Goal: Information Seeking & Learning: Find contact information

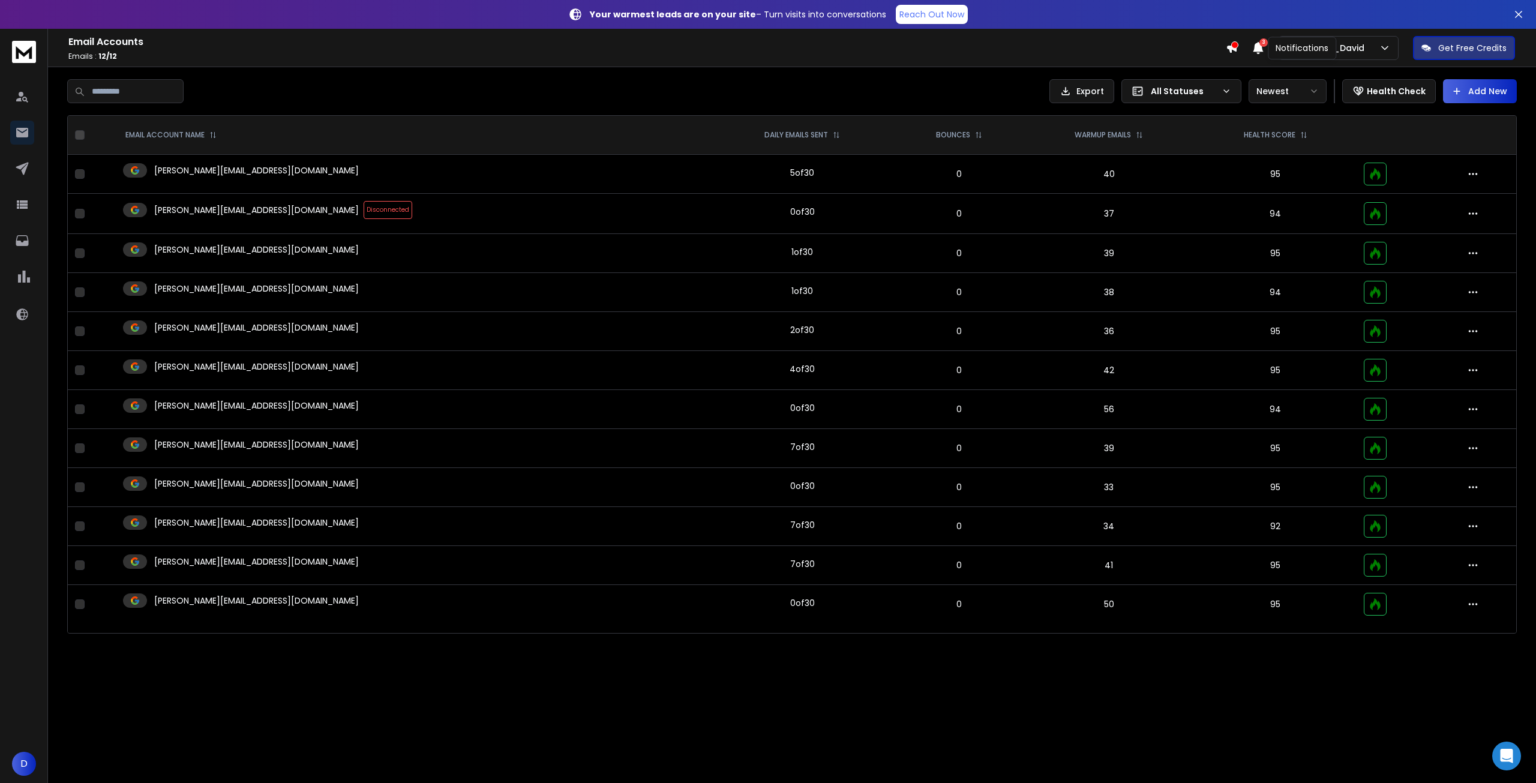
click at [1263, 47] on icon at bounding box center [1258, 47] width 11 height 12
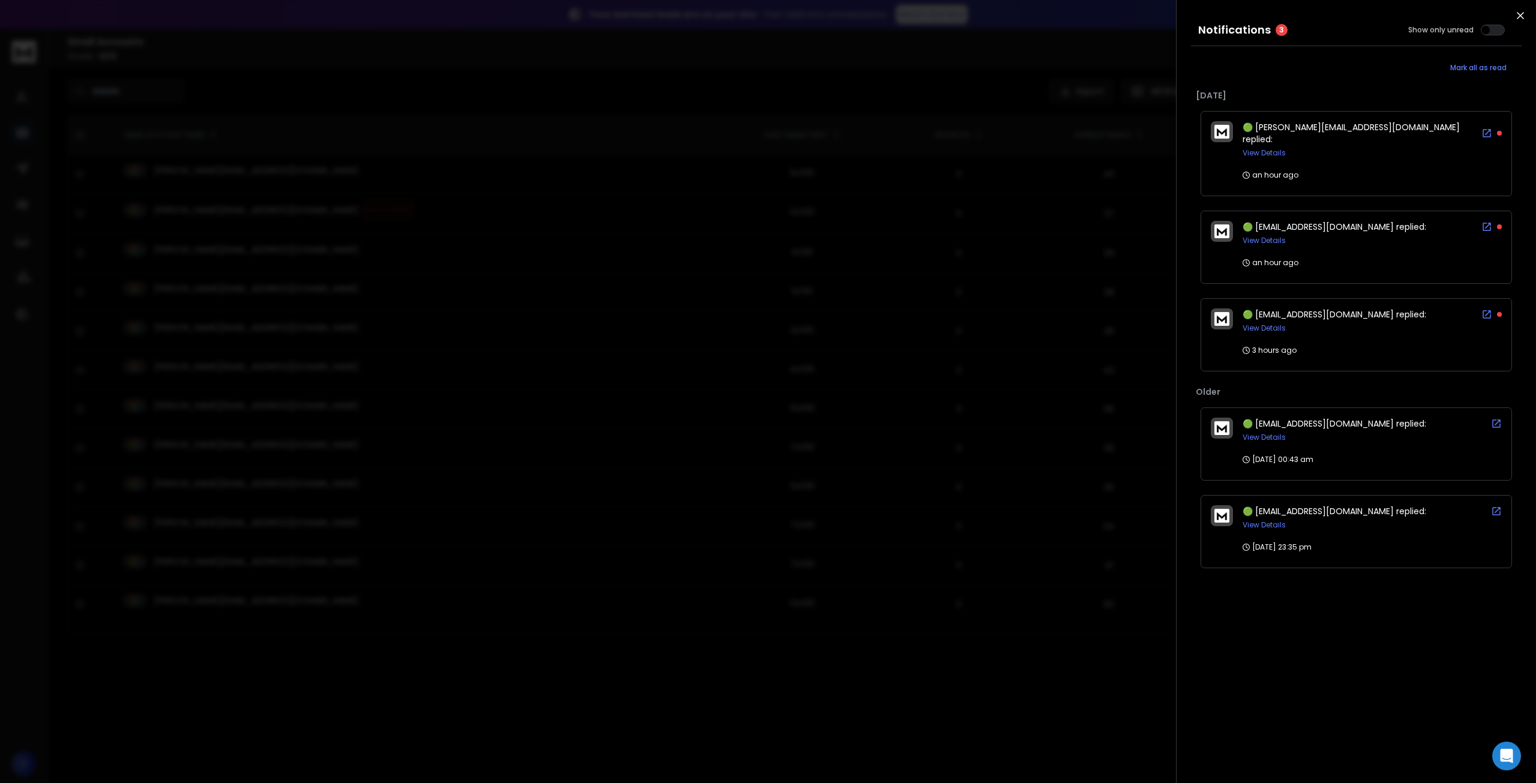
click at [1518, 16] on icon "button" at bounding box center [1521, 16] width 12 height 12
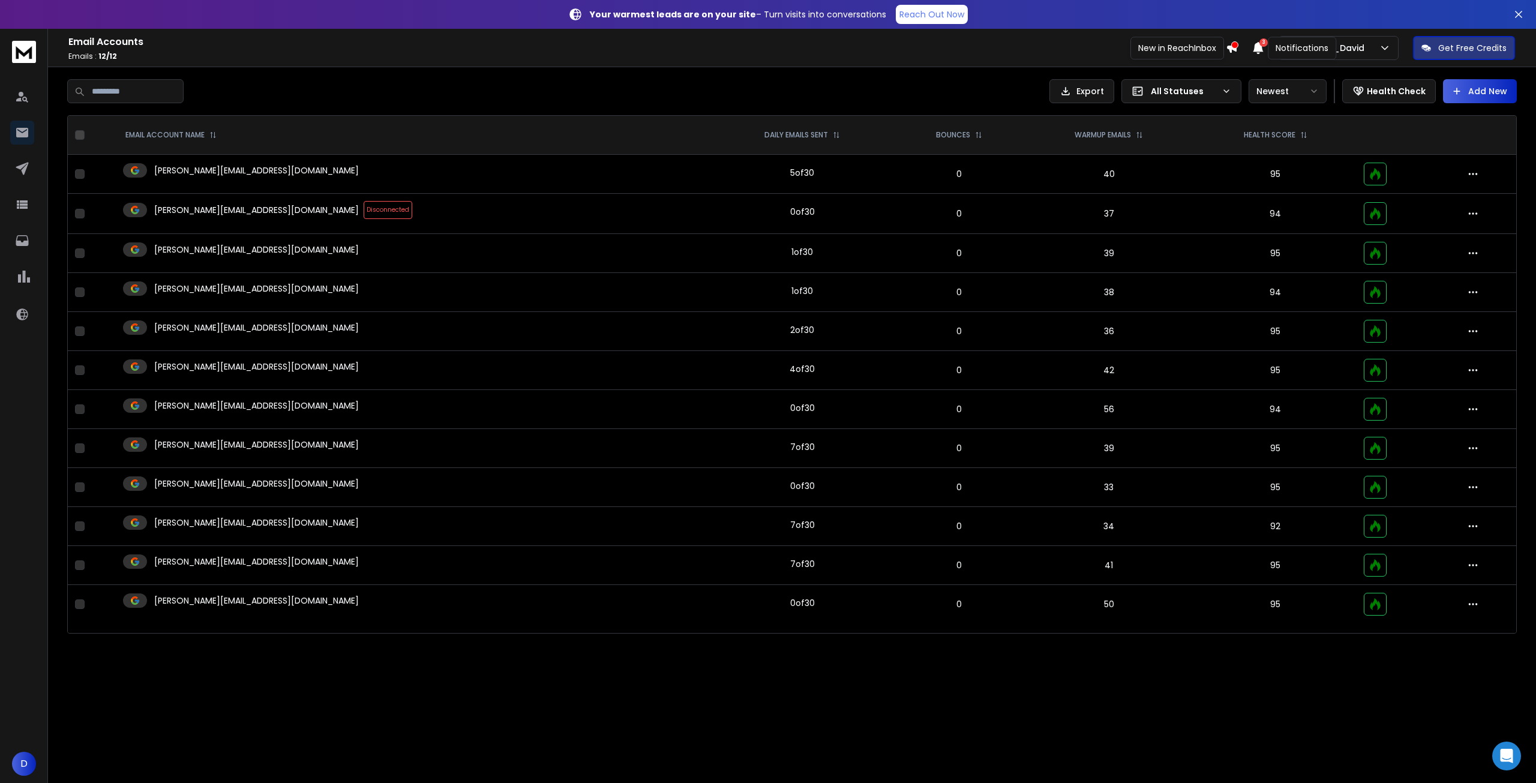
click at [1230, 49] on icon at bounding box center [1232, 48] width 10 height 10
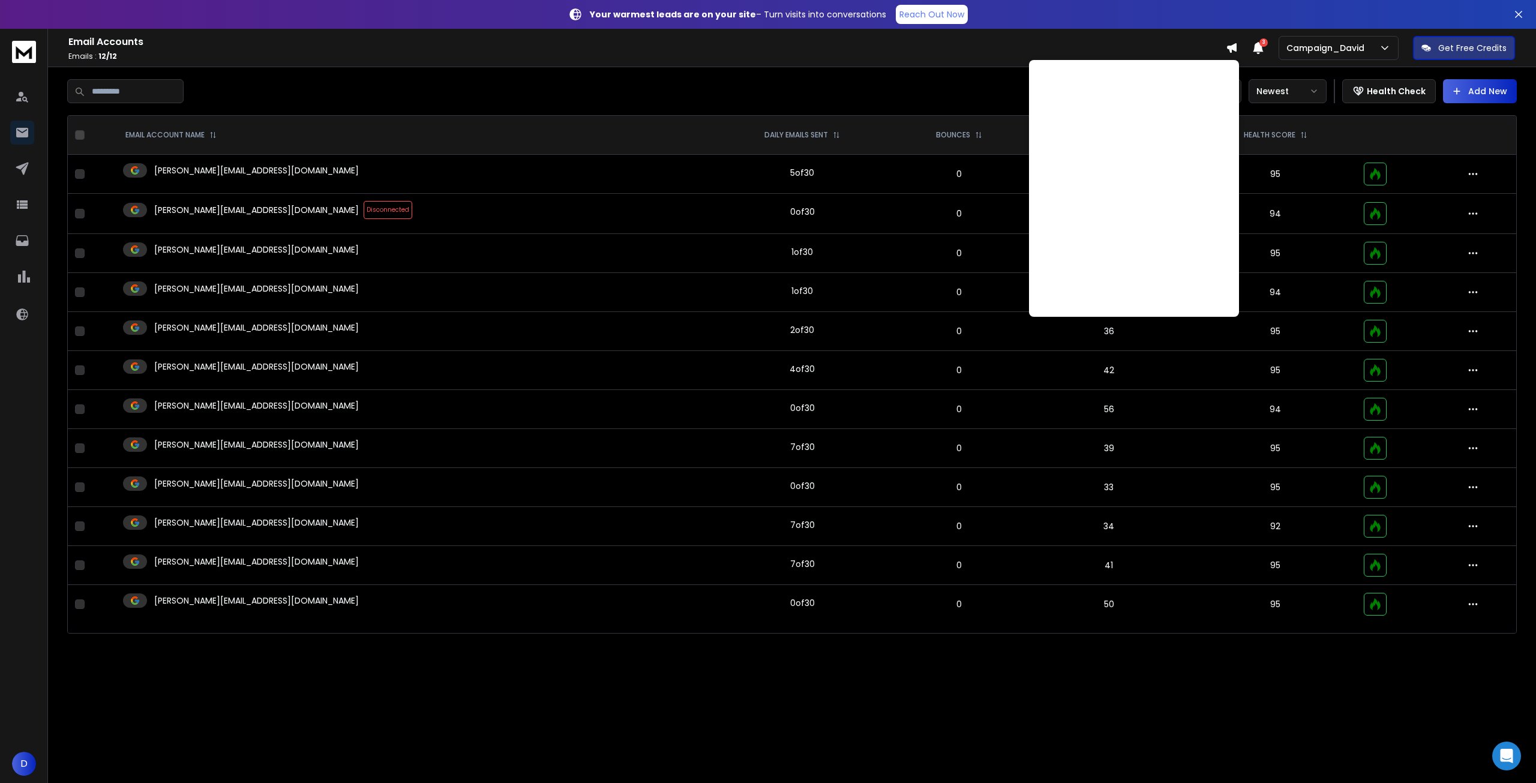
click at [979, 57] on p "Emails : 12 / 12" at bounding box center [647, 57] width 1158 height 10
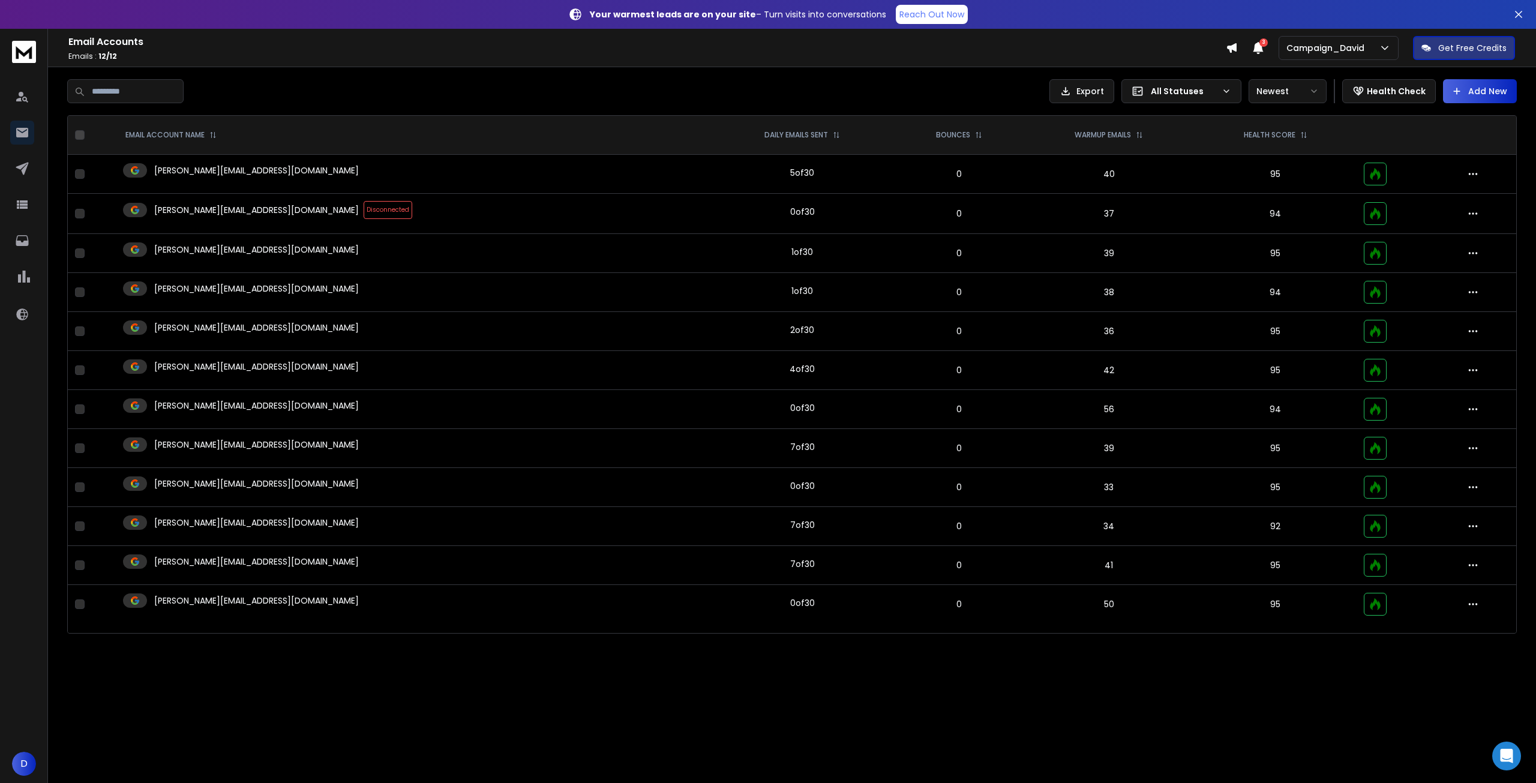
click at [364, 208] on span "Disconnected" at bounding box center [388, 210] width 49 height 18
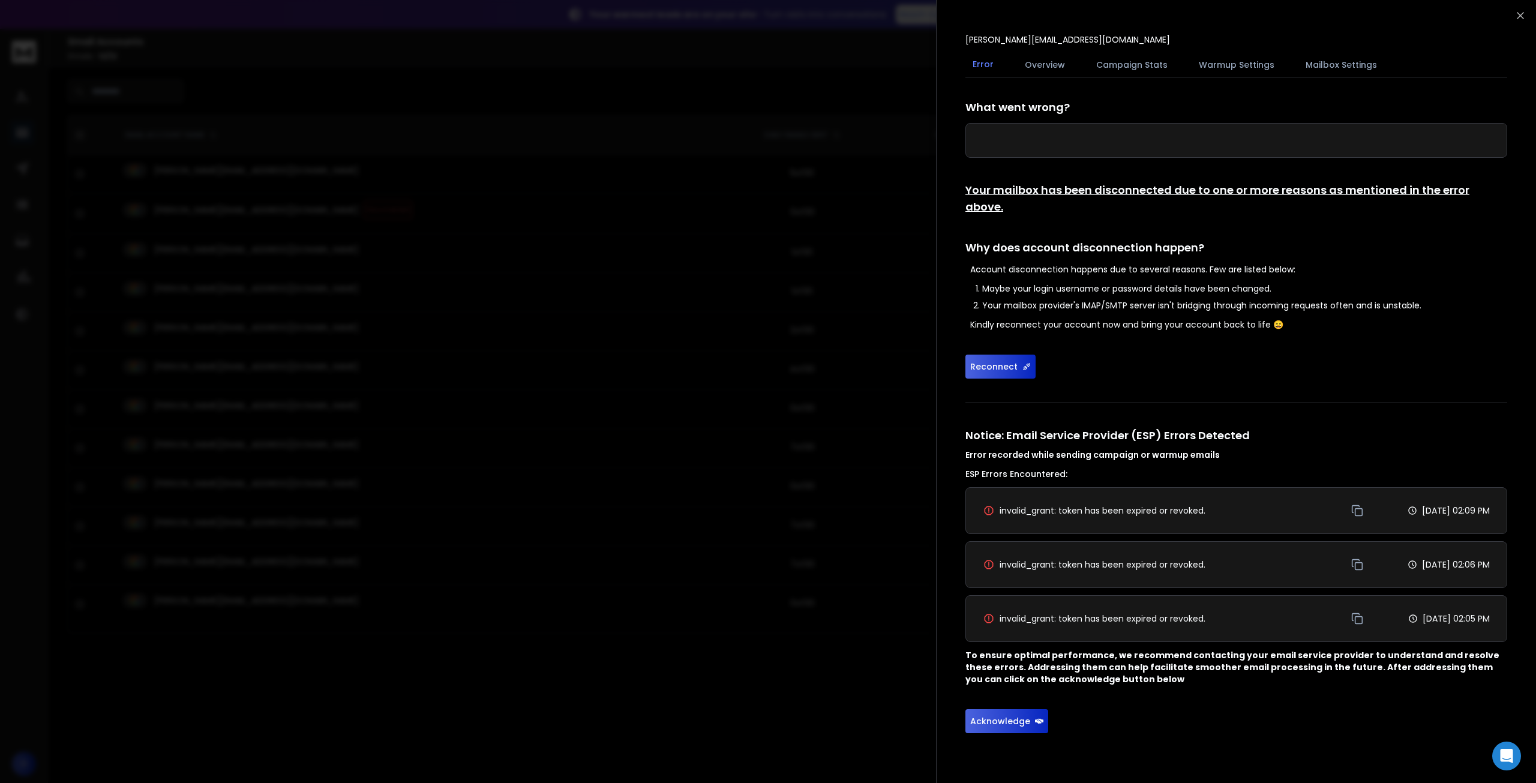
click at [975, 76] on div "Error Overview Campaign Stats Warmup Settings Mailbox Settings What went wrong?…" at bounding box center [1237, 393] width 542 height 681
click at [1030, 59] on button "Overview" at bounding box center [1045, 65] width 55 height 26
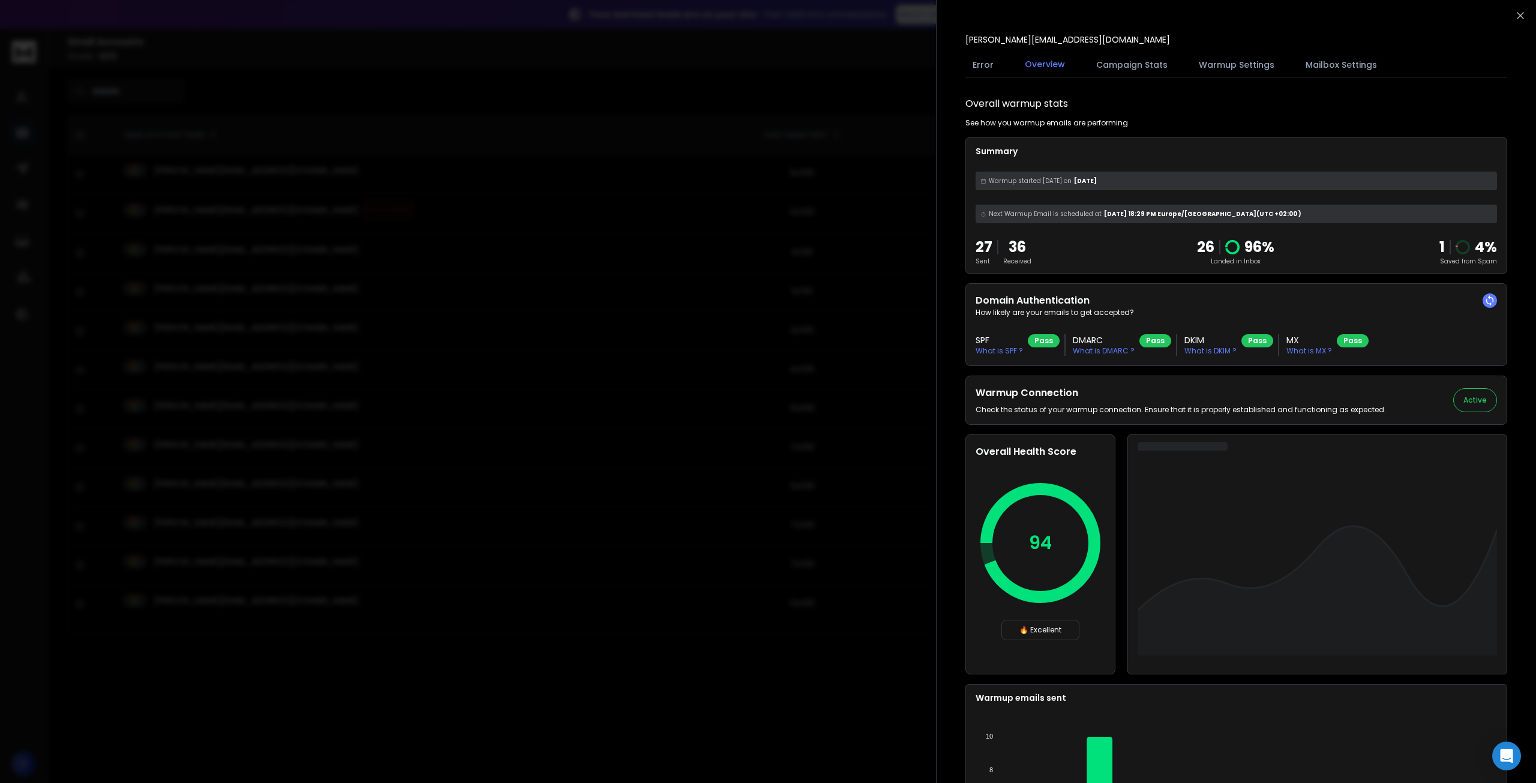
click at [981, 59] on button "Error" at bounding box center [983, 65] width 35 height 26
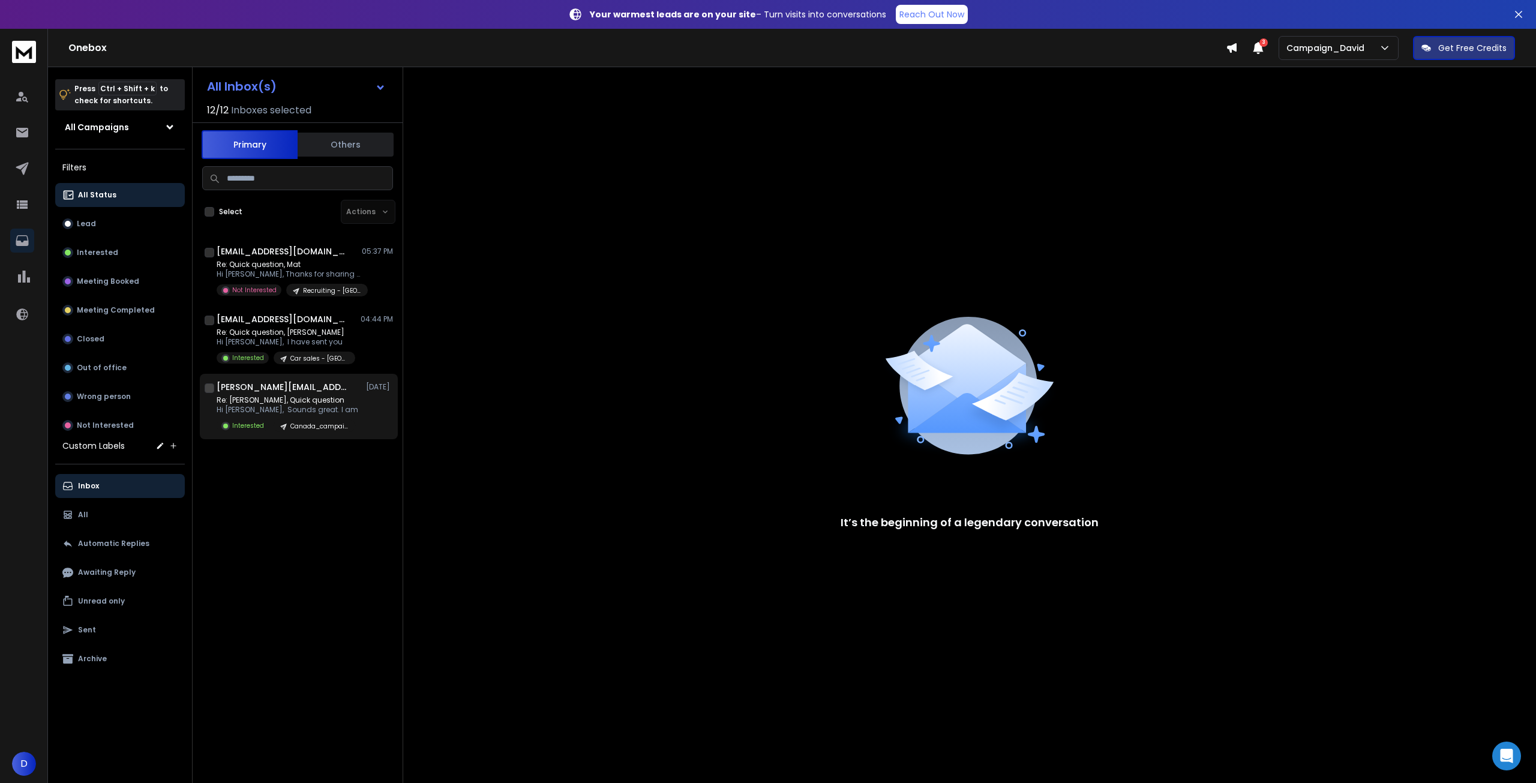
click at [317, 395] on div "balbina@lifemaideasy.com 08 Aug Re: Balbina, Quick question Hi Balbina, Sounds …" at bounding box center [305, 406] width 176 height 51
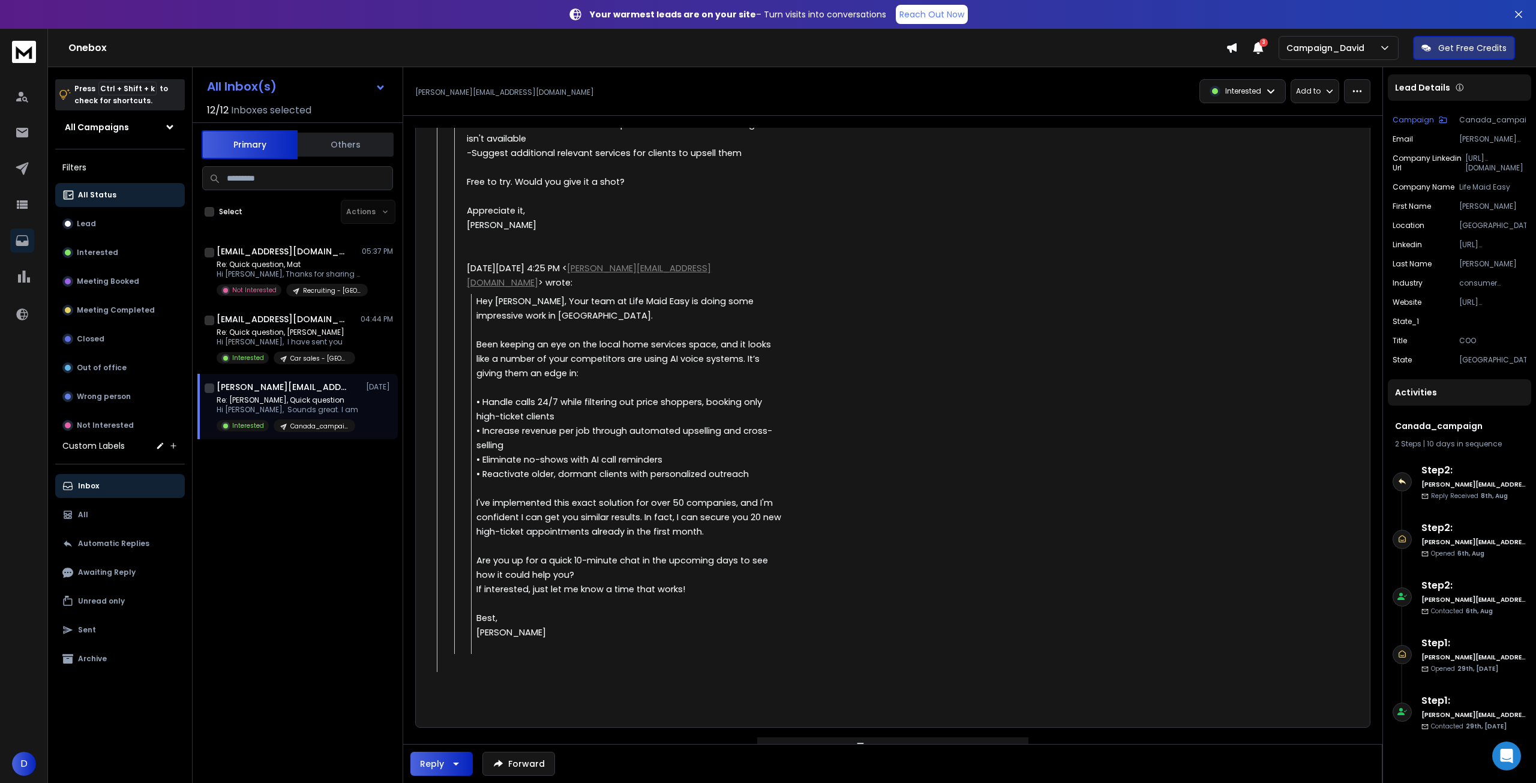
scroll to position [1125, 0]
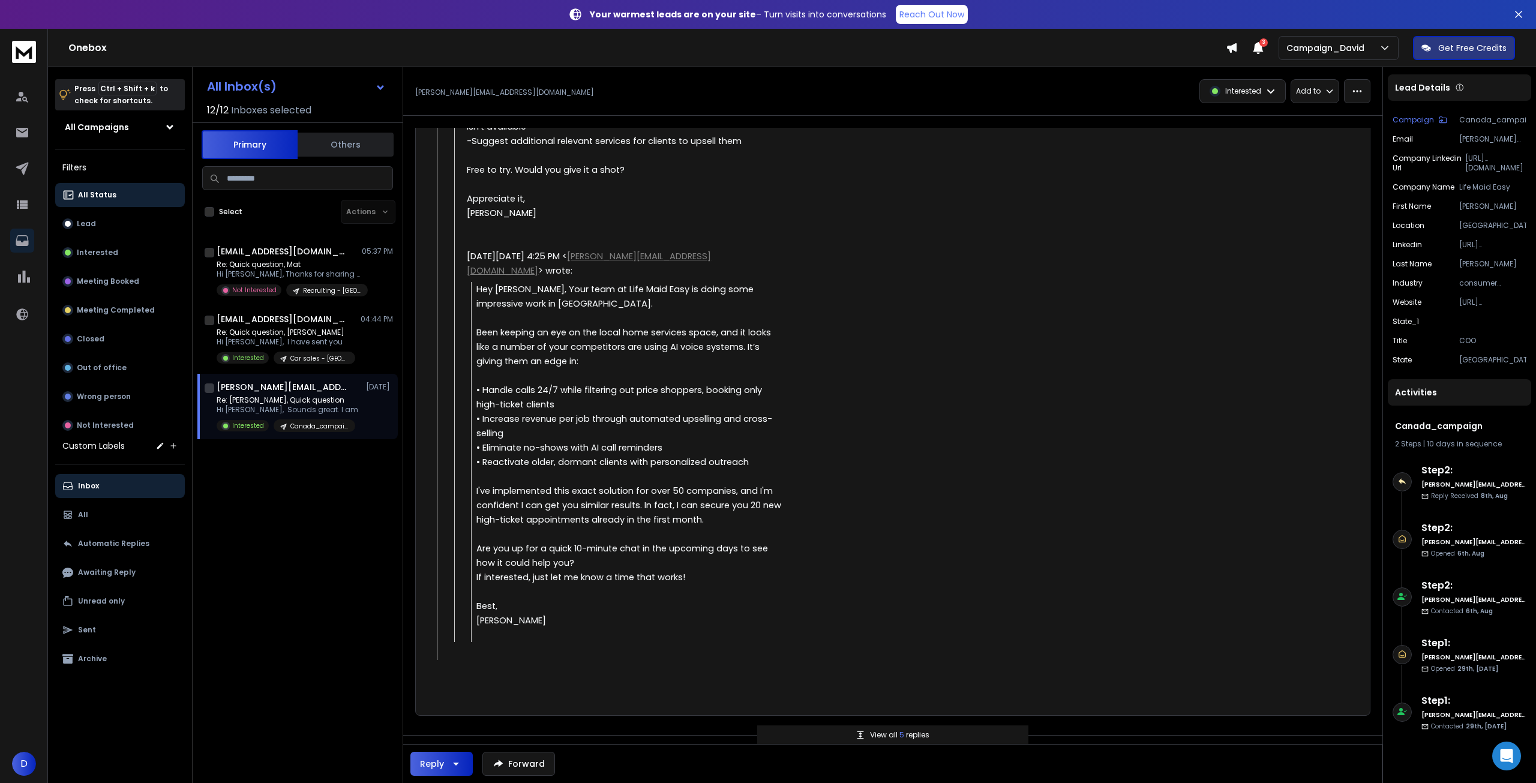
click at [930, 726] on div "View all 5 replies" at bounding box center [893, 735] width 272 height 19
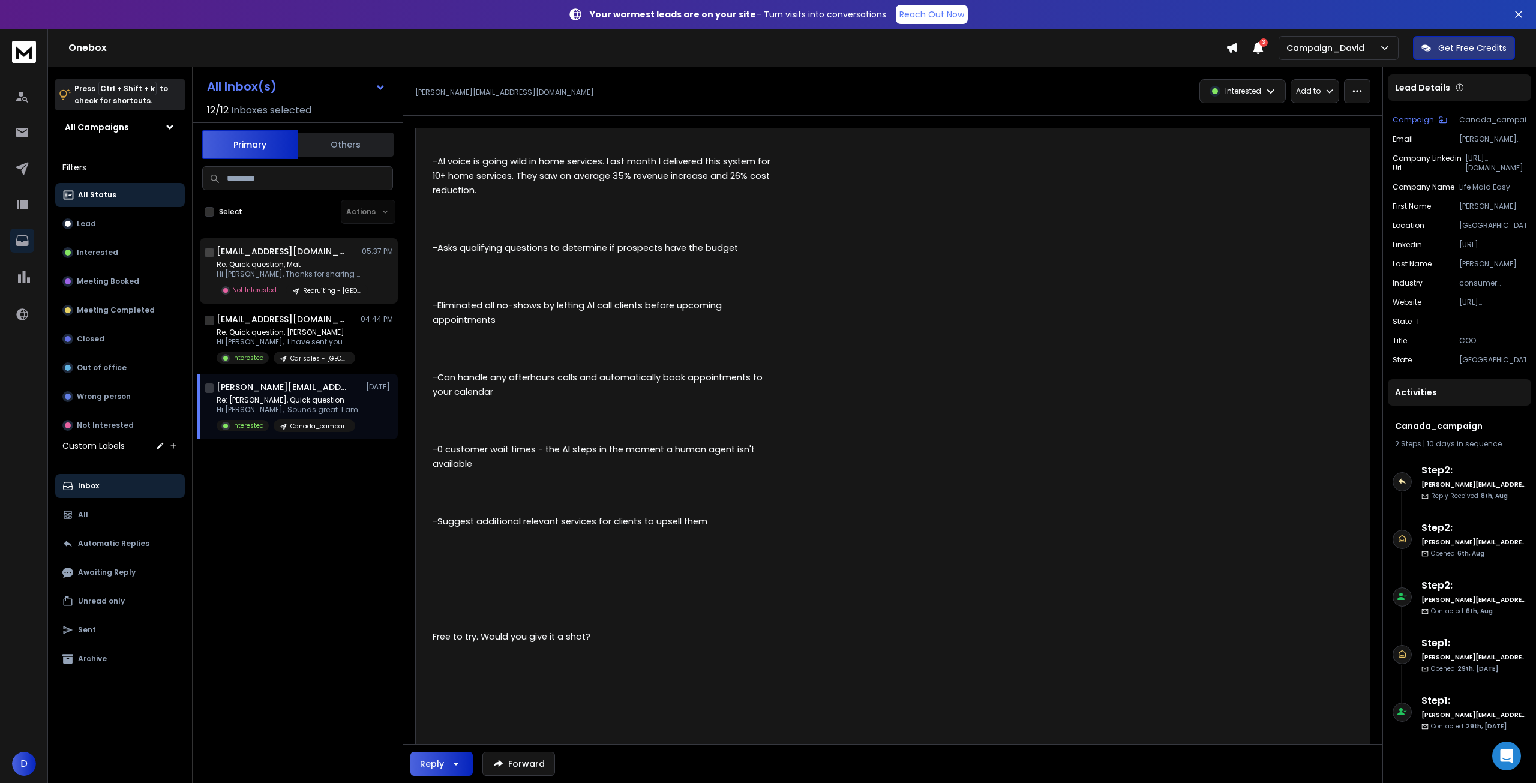
scroll to position [9345, 0]
click at [306, 387] on h1 "balbina@lifemaideasy.com" at bounding box center [283, 387] width 132 height 12
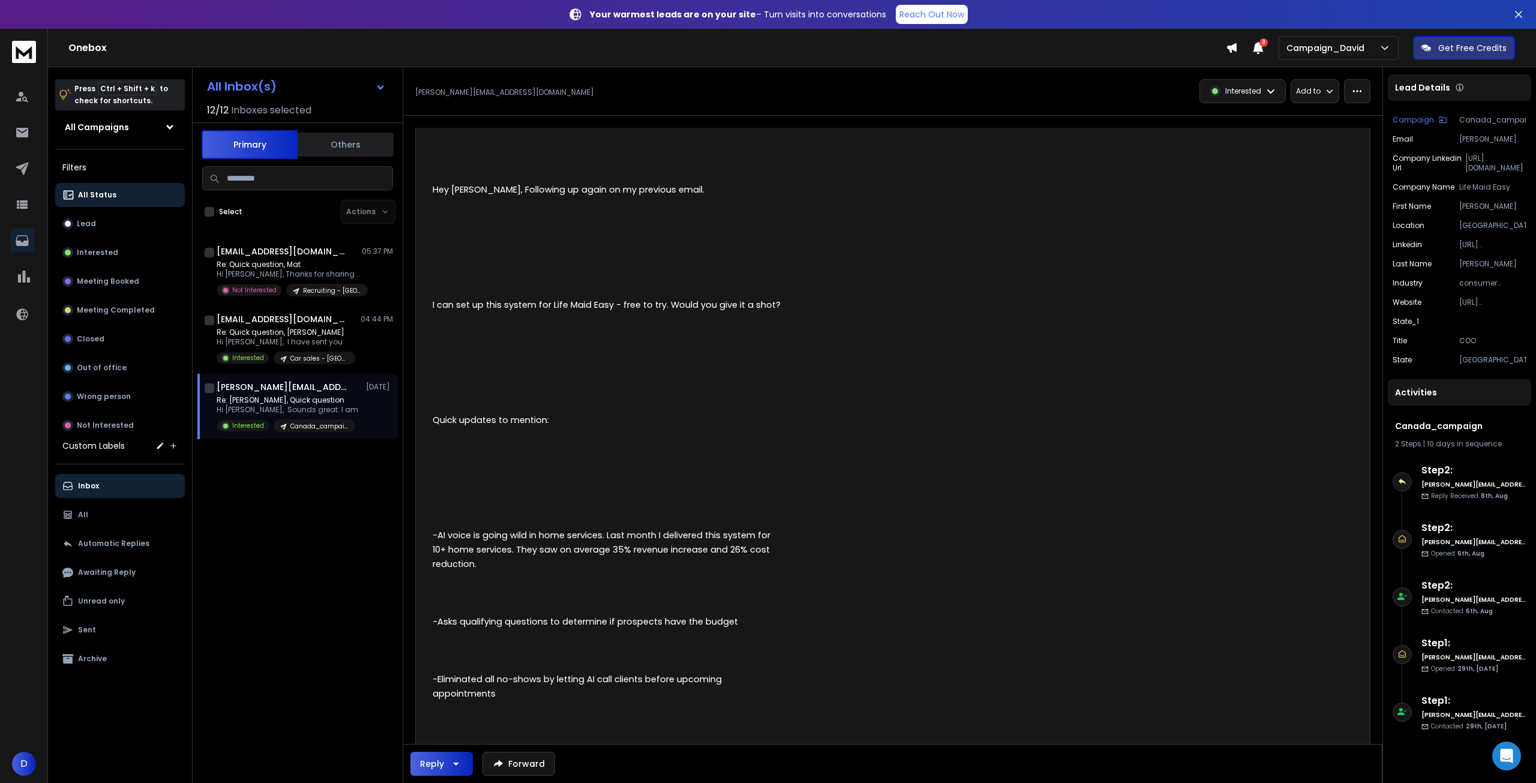
scroll to position [8925, 0]
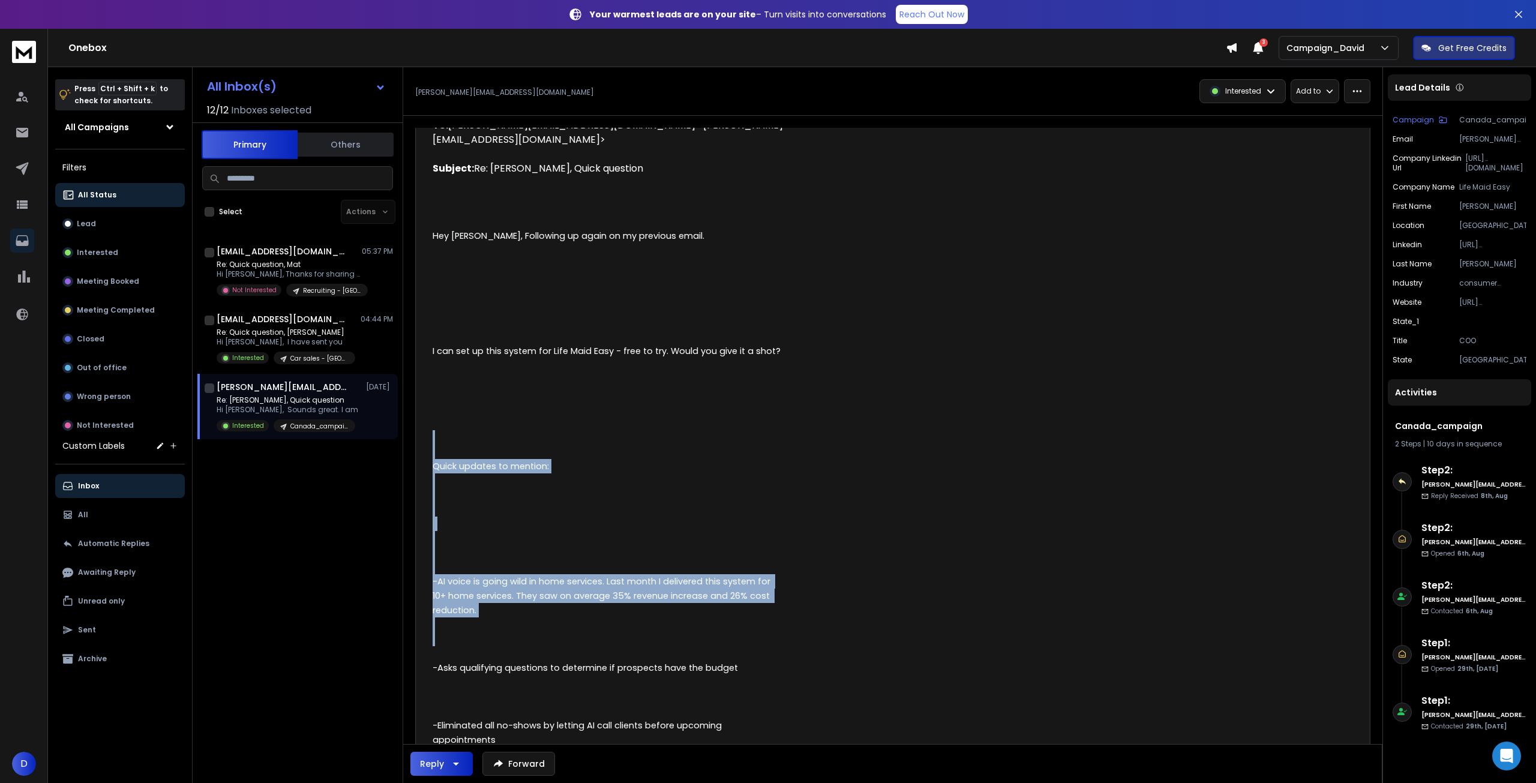
drag, startPoint x: 1378, startPoint y: 637, endPoint x: 1360, endPoint y: 433, distance: 204.8
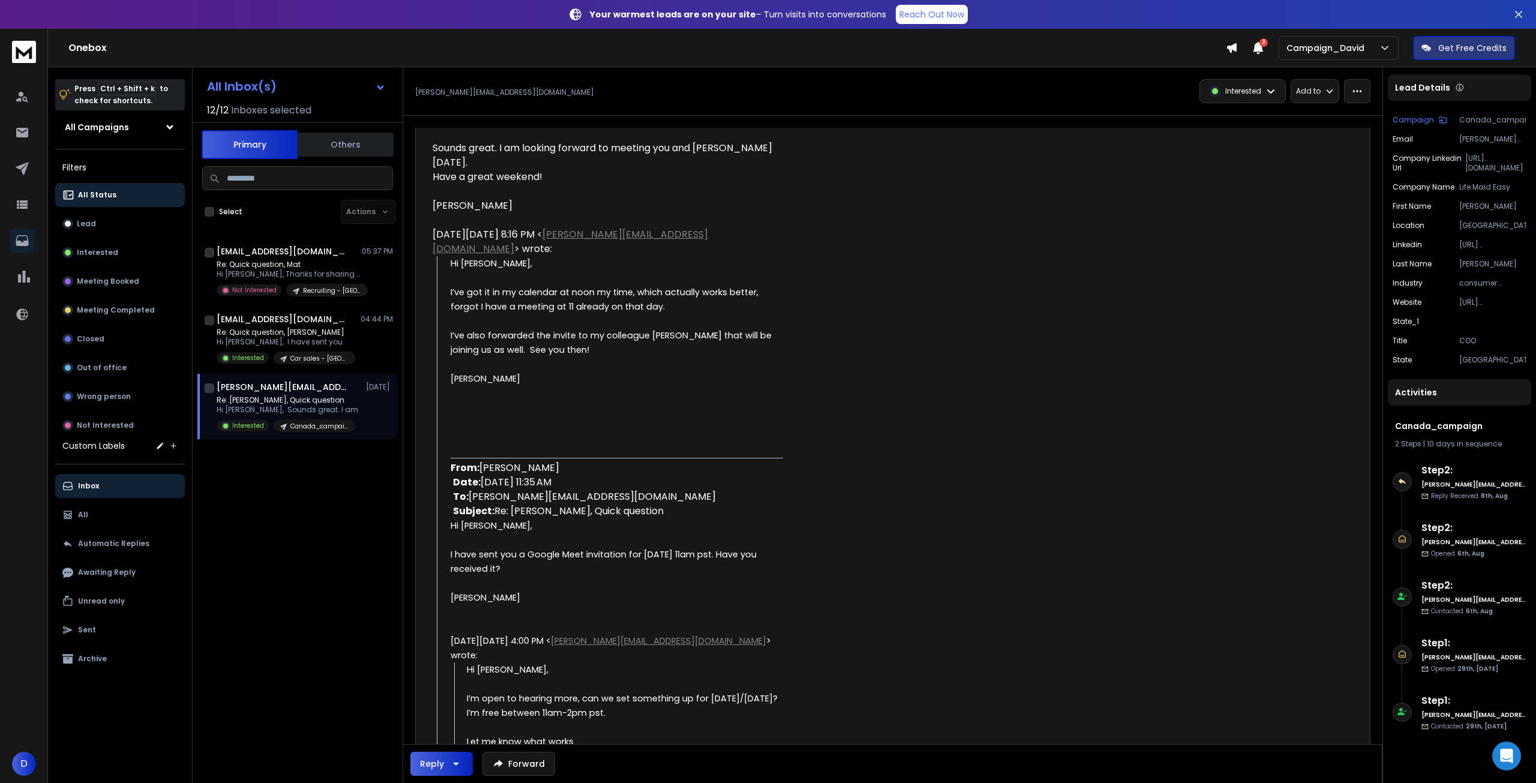
scroll to position [120, 0]
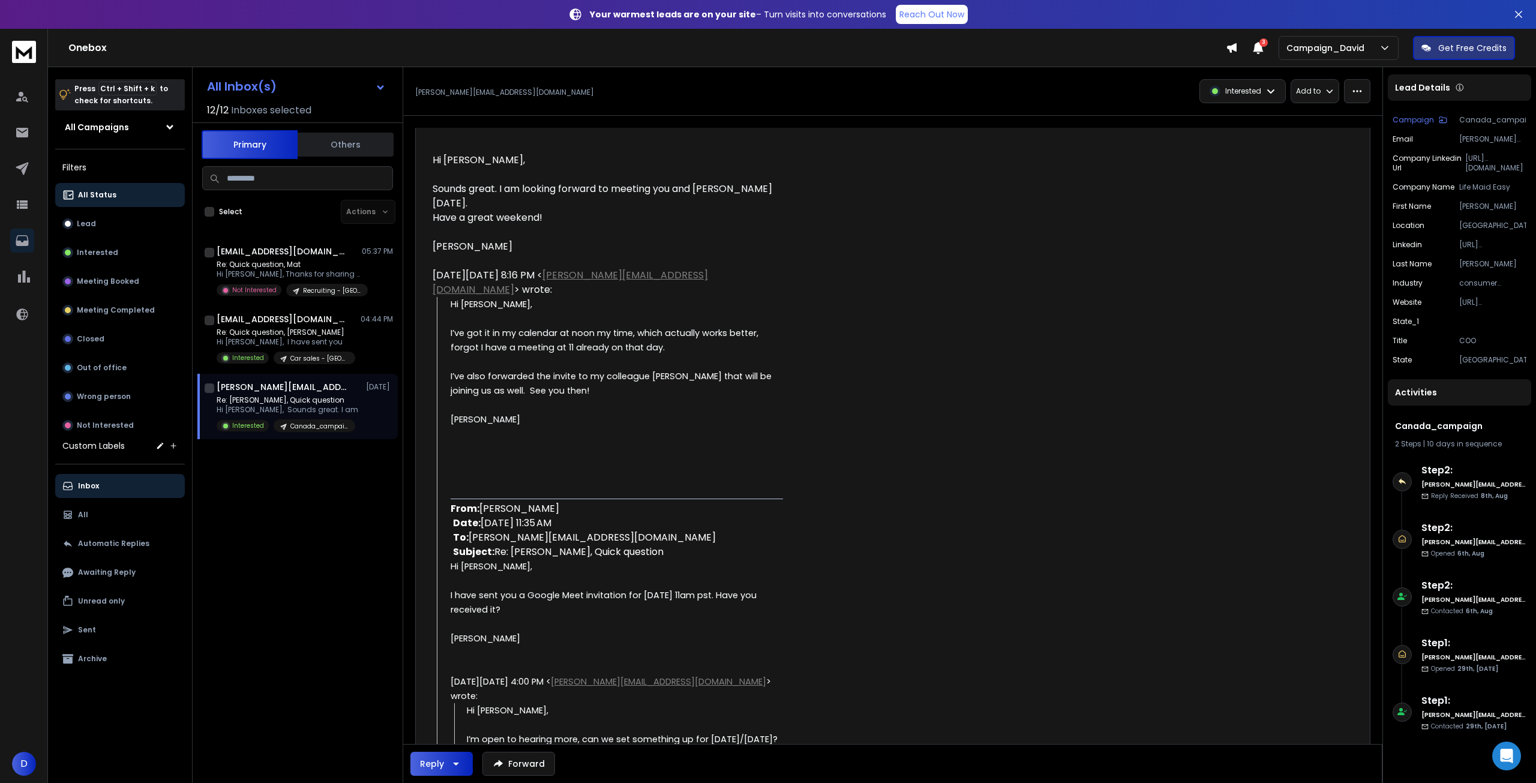
click at [527, 214] on div "Have a great weekend!" at bounding box center [608, 218] width 350 height 14
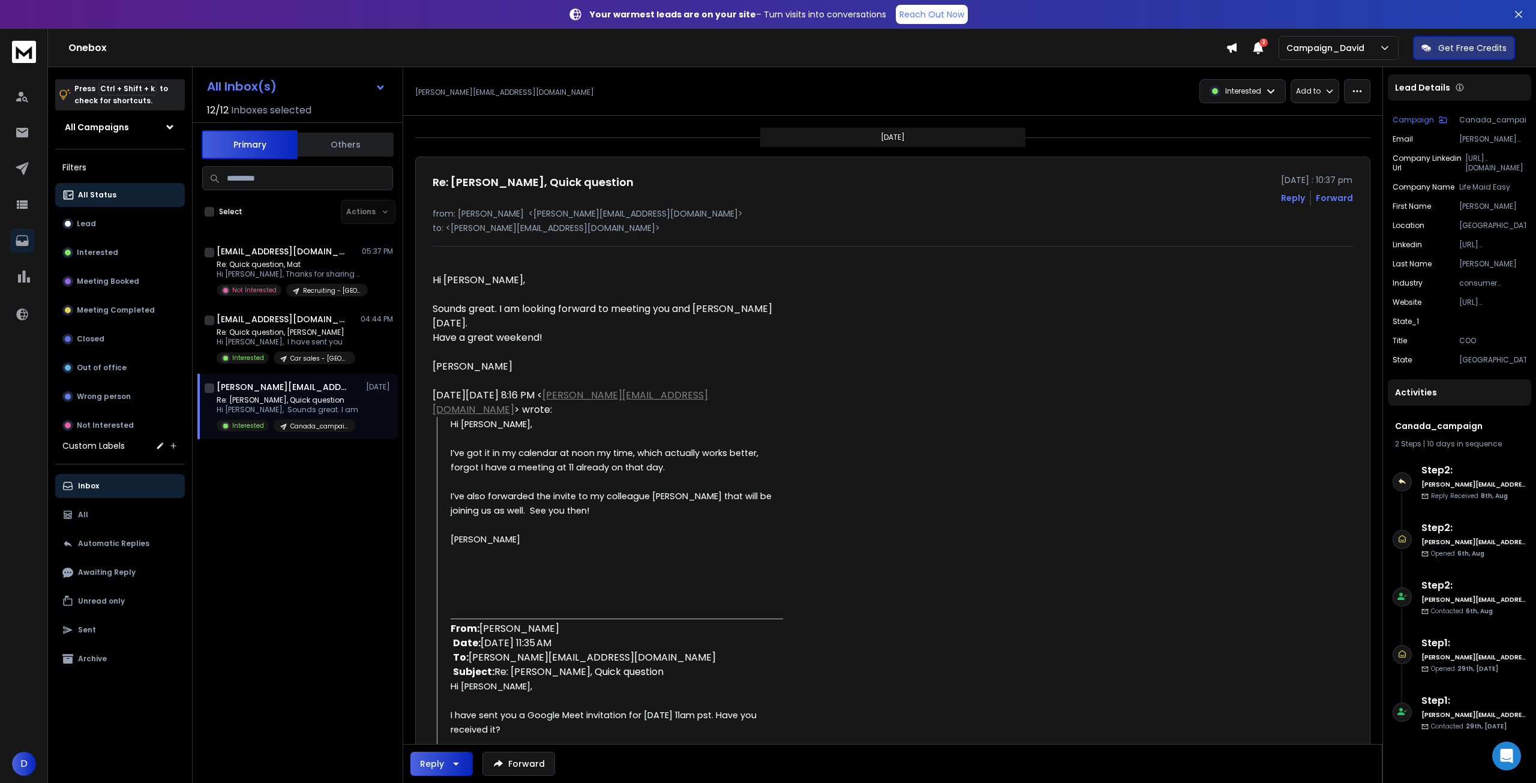
click at [540, 229] on p "to: <balbina@lifemaideasy.com>" at bounding box center [893, 228] width 921 height 12
click at [666, 490] on span "I’ve also forwarded the invite to my colleague Hana that will be joining us as …" at bounding box center [612, 503] width 323 height 26
click at [672, 490] on span "I’ve also forwarded the invite to my colleague Hana that will be joining us as …" at bounding box center [612, 503] width 323 height 26
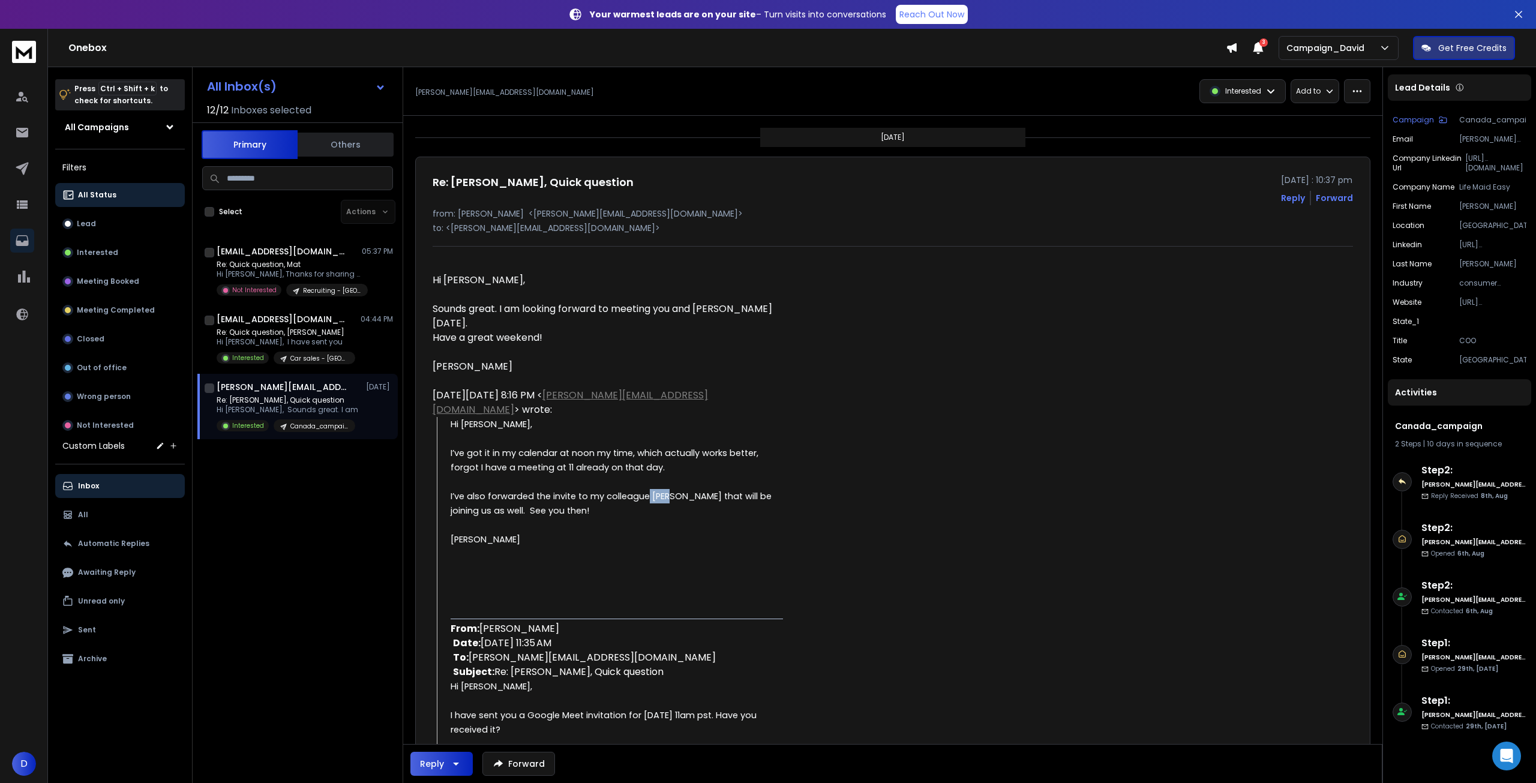
drag, startPoint x: 676, startPoint y: 481, endPoint x: 650, endPoint y: 482, distance: 26.4
click at [650, 490] on span "I’ve also forwarded the invite to my colleague Hana that will be joining us as …" at bounding box center [612, 503] width 323 height 26
copy span "Hana"
click at [566, 321] on div "Sounds great. I am looking forward to meeting you and Hana on Monday." at bounding box center [608, 316] width 350 height 29
drag, startPoint x: 566, startPoint y: 229, endPoint x: 491, endPoint y: 230, distance: 75.6
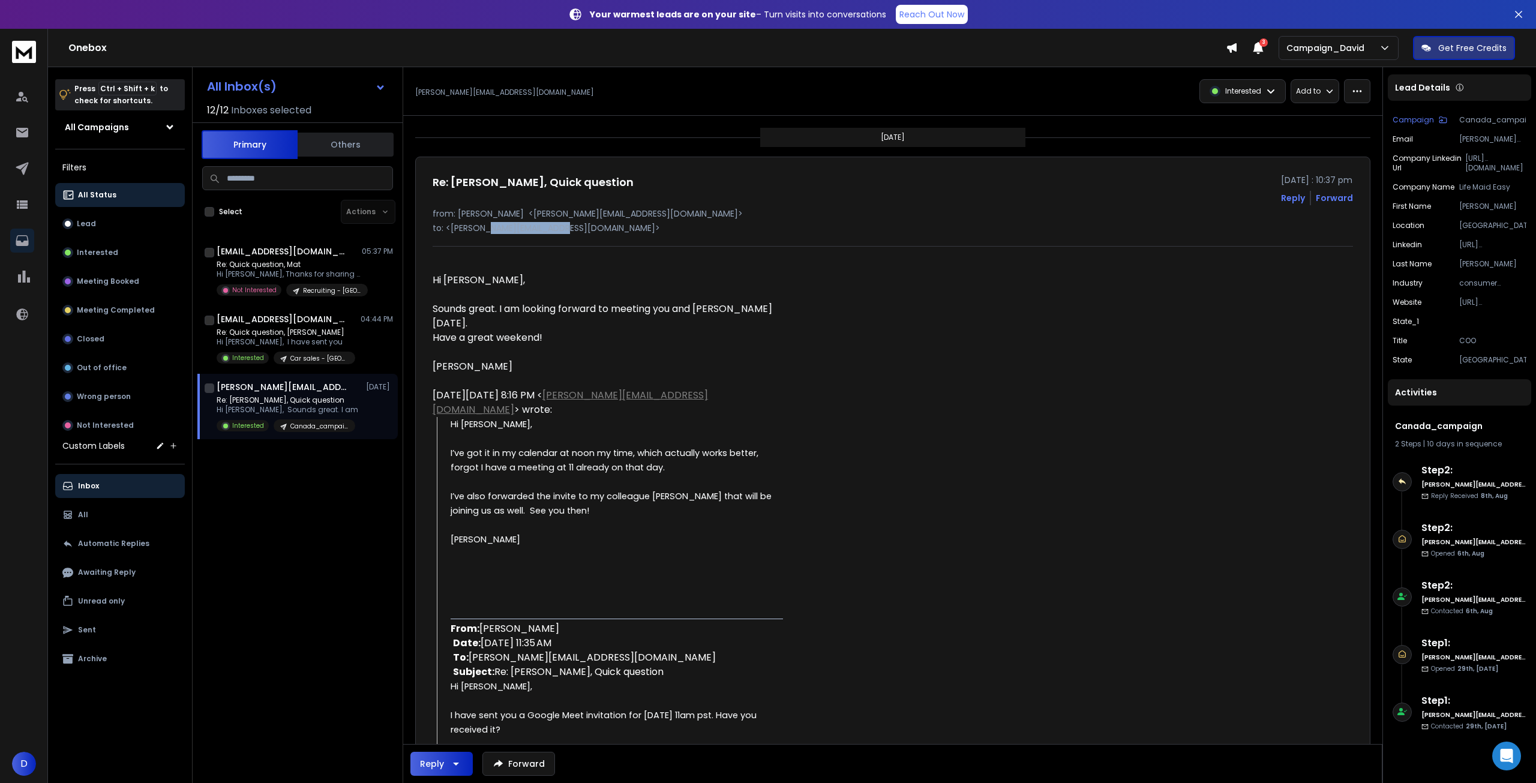
click at [491, 230] on p "to: <balbina@lifemaideasy.com>" at bounding box center [893, 228] width 921 height 12
copy p "lifemaideasy.com"
click at [876, 79] on div "balbina@lifemaideasy.com Interested Add to Interested Add to" at bounding box center [892, 91] width 955 height 24
